Goal: Task Accomplishment & Management: Use online tool/utility

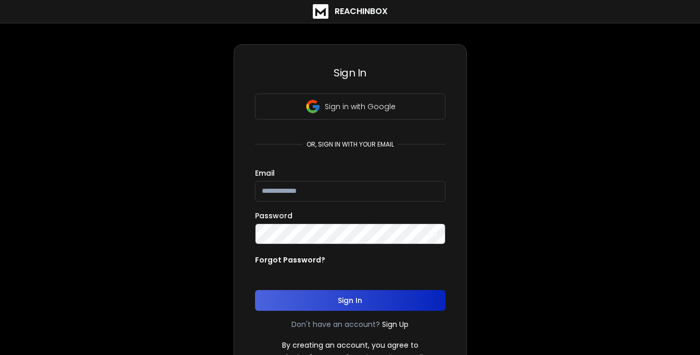
type input "**********"
click at [352, 297] on button "Sign In" at bounding box center [350, 300] width 190 height 21
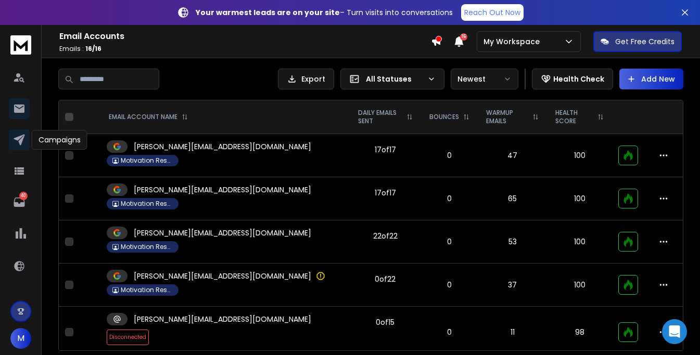
click at [21, 140] on icon at bounding box center [19, 139] width 11 height 11
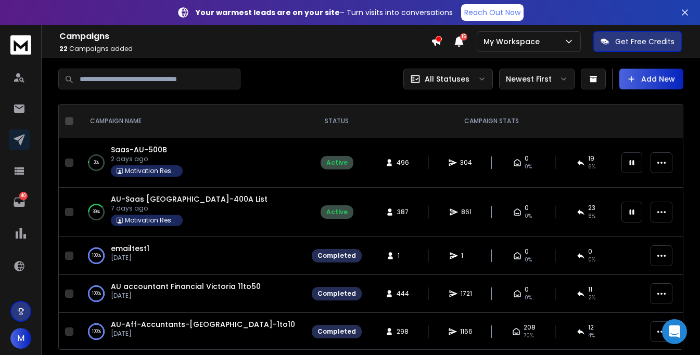
click at [140, 149] on span "Saas-AU-500B" at bounding box center [139, 150] width 56 height 10
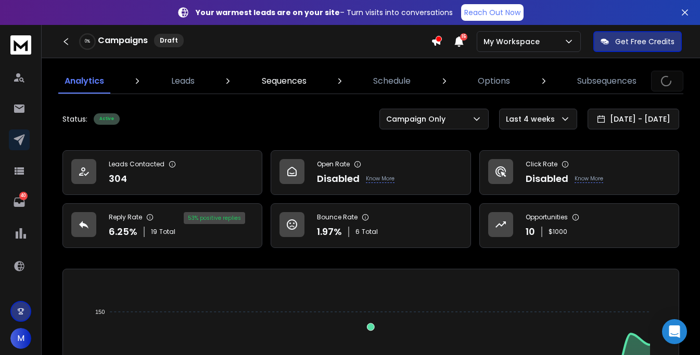
click at [288, 83] on p "Sequences" at bounding box center [284, 81] width 45 height 12
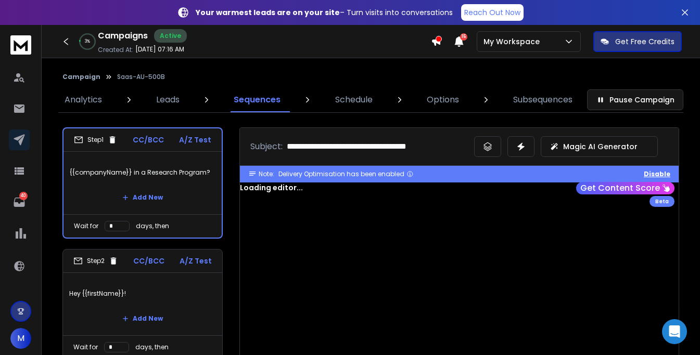
click at [182, 185] on p "{{companyName}} in a Research Program?" at bounding box center [143, 172] width 146 height 29
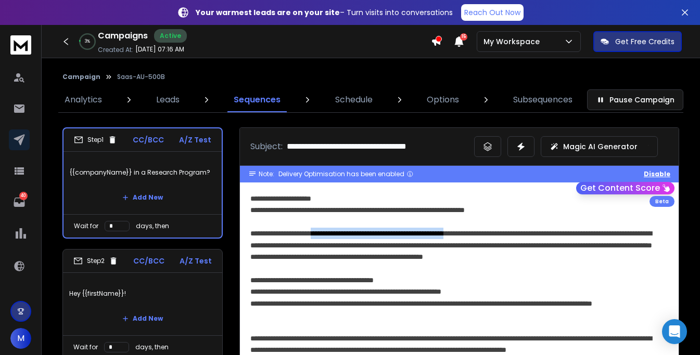
drag, startPoint x: 322, startPoint y: 233, endPoint x: 488, endPoint y: 231, distance: 166.5
click at [488, 231] on div "**********" at bounding box center [455, 245] width 410 height 35
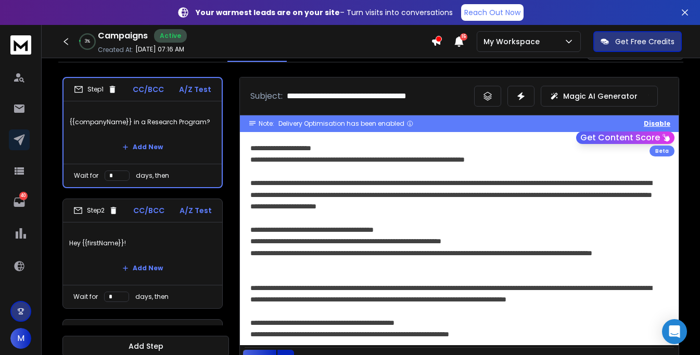
click at [182, 255] on p "Hey {{firstName}}!" at bounding box center [142, 243] width 147 height 29
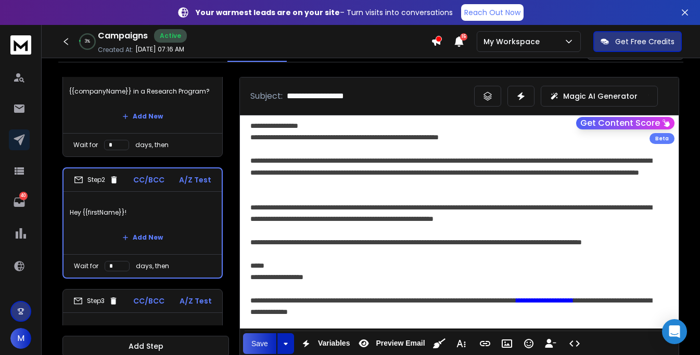
scroll to position [81, 0]
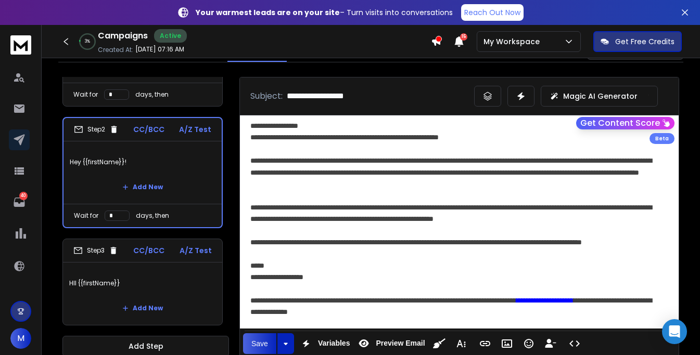
click at [203, 292] on p "HII {{firstName}}" at bounding box center [142, 283] width 147 height 29
type input "**********"
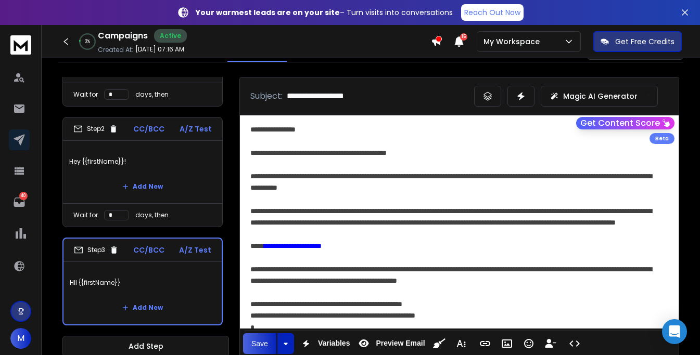
scroll to position [0, 0]
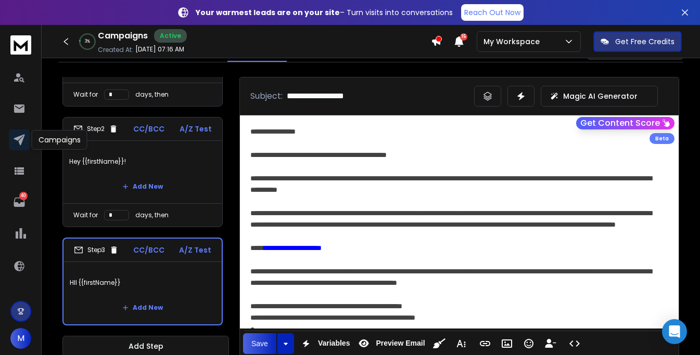
click at [21, 146] on icon at bounding box center [19, 140] width 12 height 12
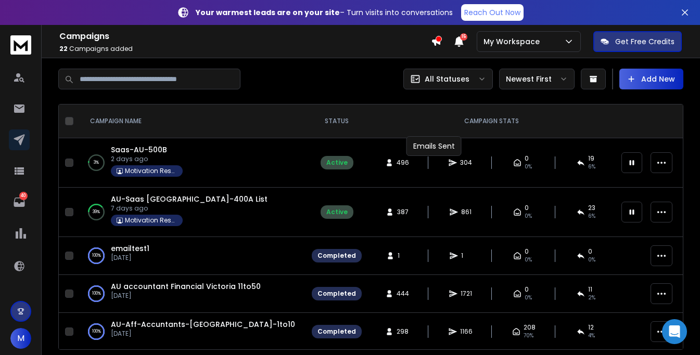
click at [460, 161] on span "304" at bounding box center [466, 163] width 12 height 8
click at [151, 150] on span "Saas-AU-500B" at bounding box center [139, 150] width 56 height 10
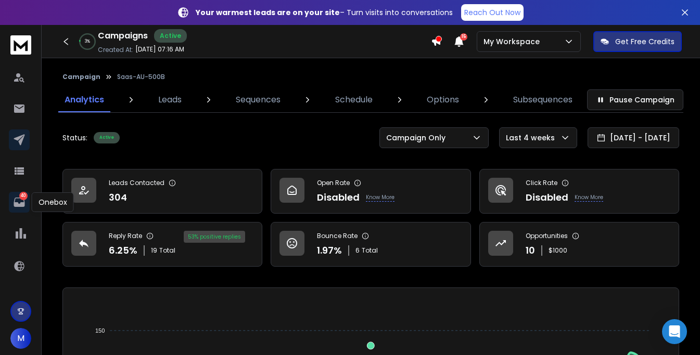
click at [21, 204] on icon at bounding box center [19, 202] width 11 height 9
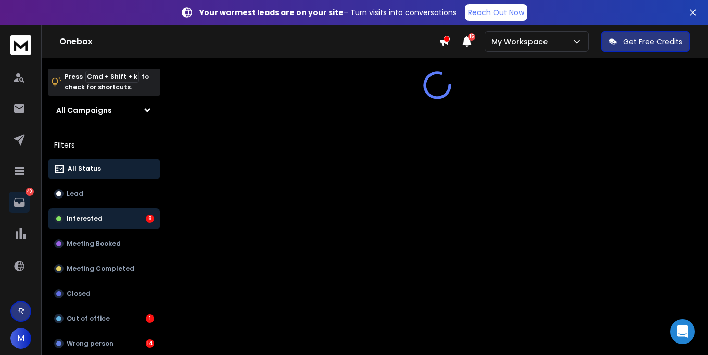
click at [106, 221] on button "Interested 8" at bounding box center [104, 219] width 112 height 21
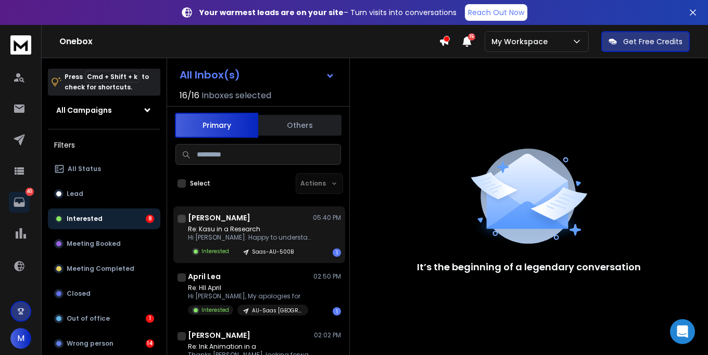
click at [258, 232] on p "Re: Kasu in a Research" at bounding box center [250, 229] width 125 height 8
